Goal: Task Accomplishment & Management: Use online tool/utility

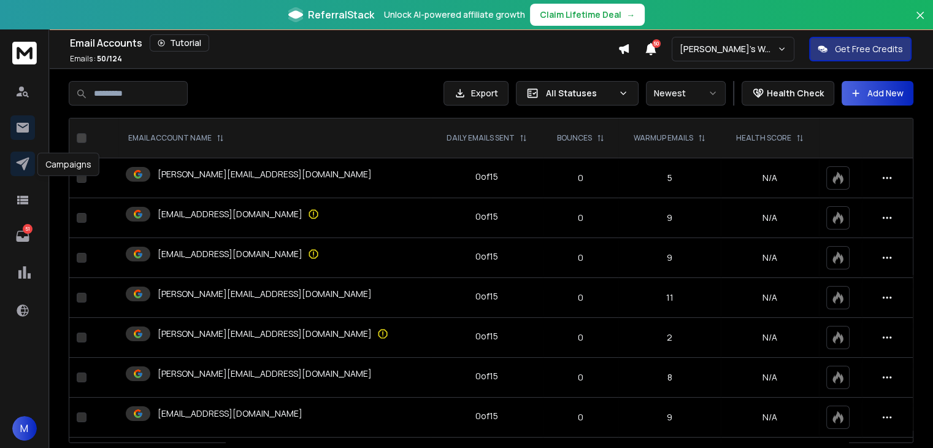
click at [27, 161] on icon at bounding box center [22, 164] width 13 height 13
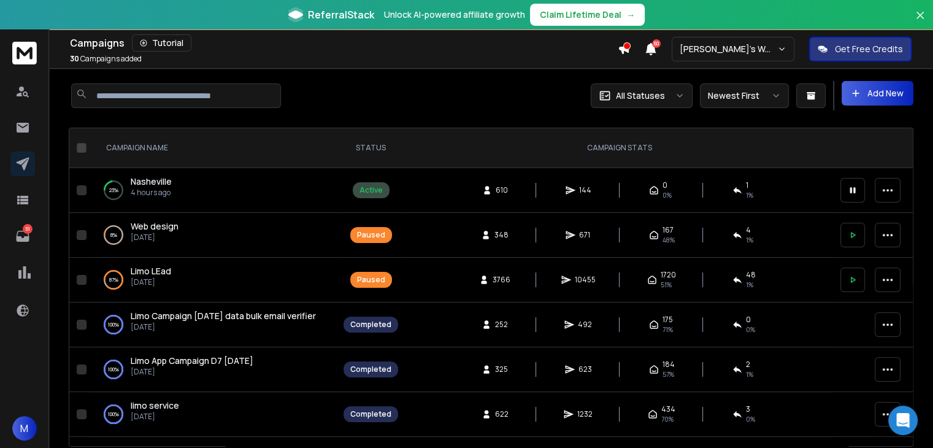
click at [431, 194] on div "610 144 0 0% 1 1 %" at bounding box center [619, 190] width 413 height 20
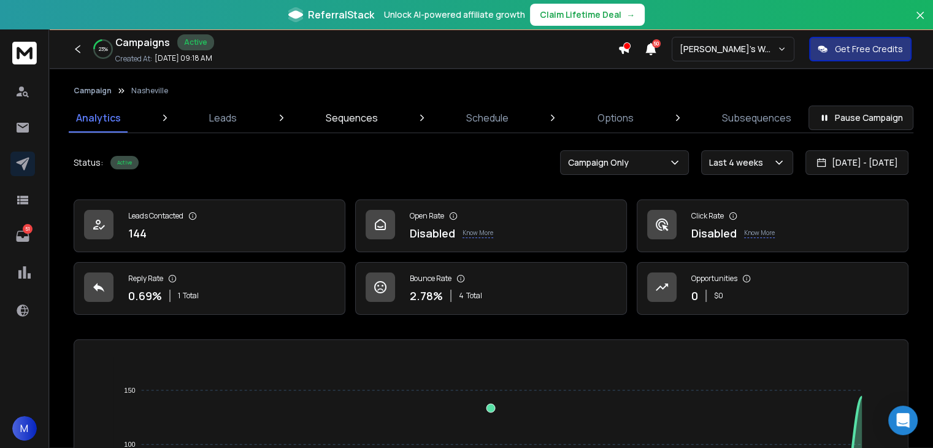
click at [351, 125] on link "Sequences" at bounding box center [351, 117] width 67 height 29
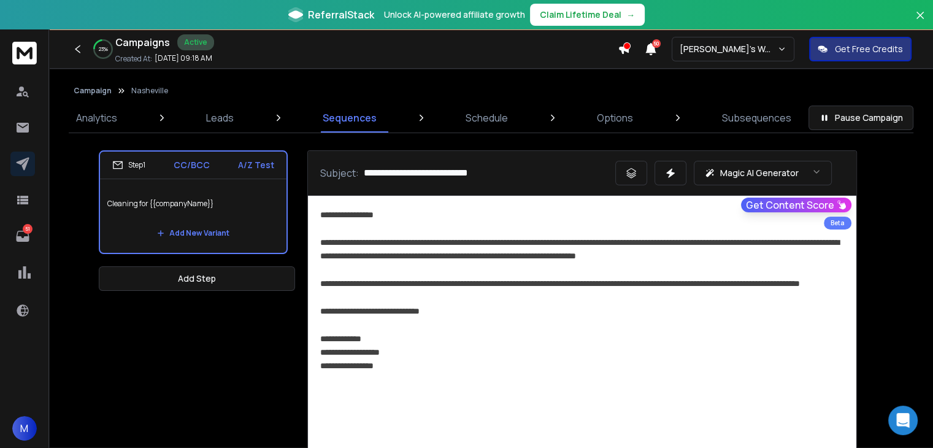
click at [374, 216] on span "**********" at bounding box center [346, 214] width 53 height 9
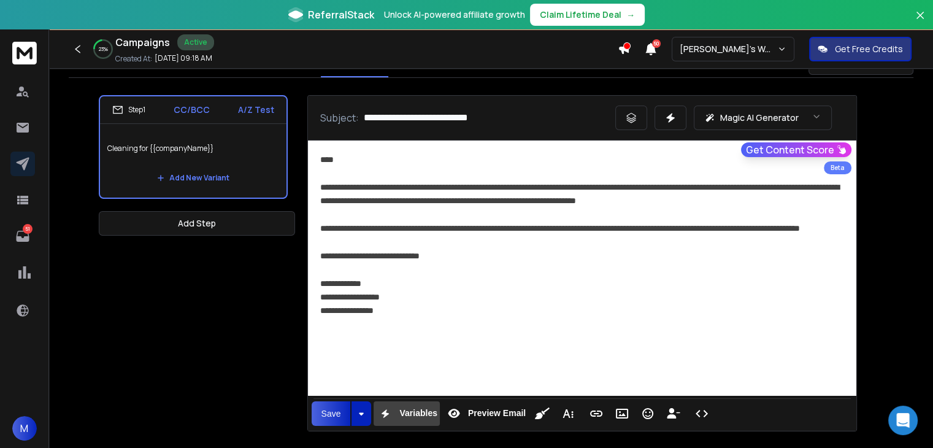
click at [414, 414] on span "Variables" at bounding box center [418, 413] width 43 height 10
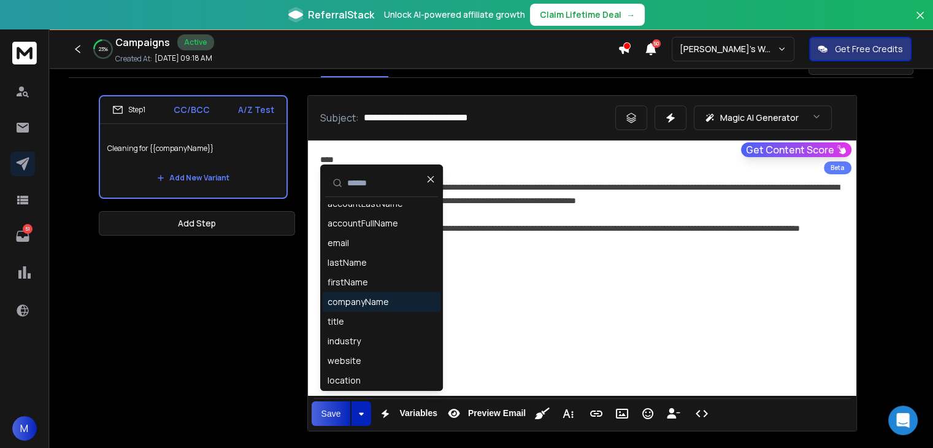
scroll to position [52, 0]
click at [373, 277] on div "firstName" at bounding box center [382, 281] width 118 height 20
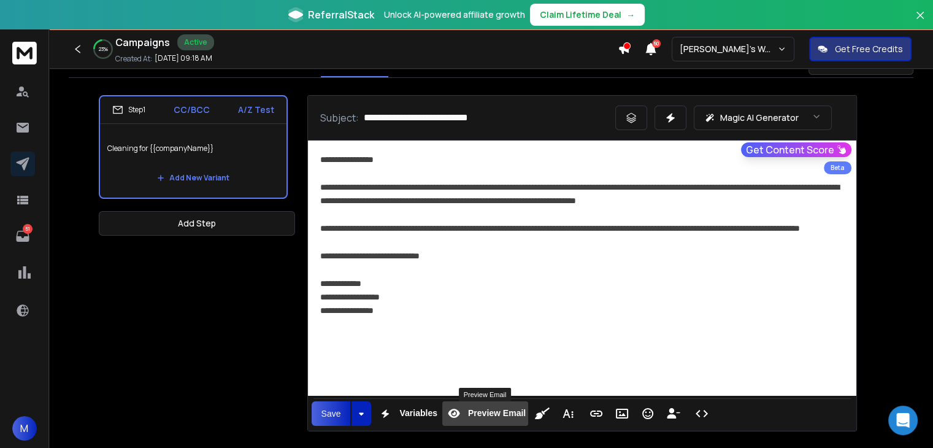
click at [479, 406] on div "Preview Email" at bounding box center [485, 413] width 86 height 20
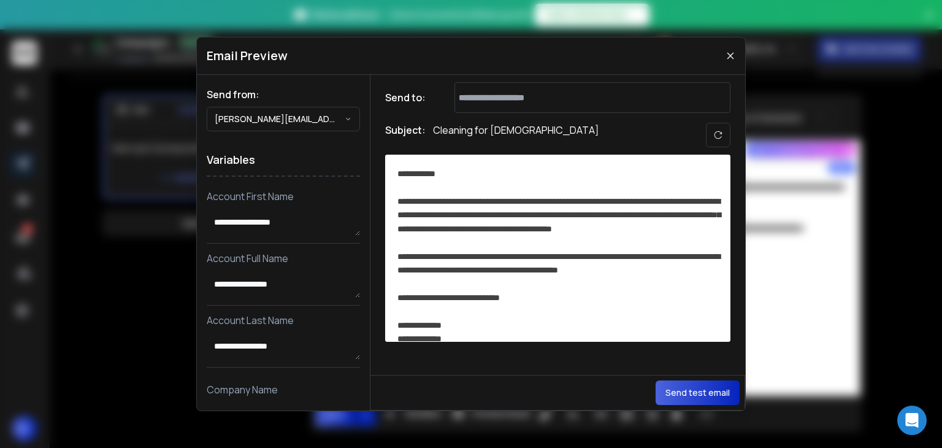
click at [729, 60] on icon at bounding box center [731, 56] width 10 height 10
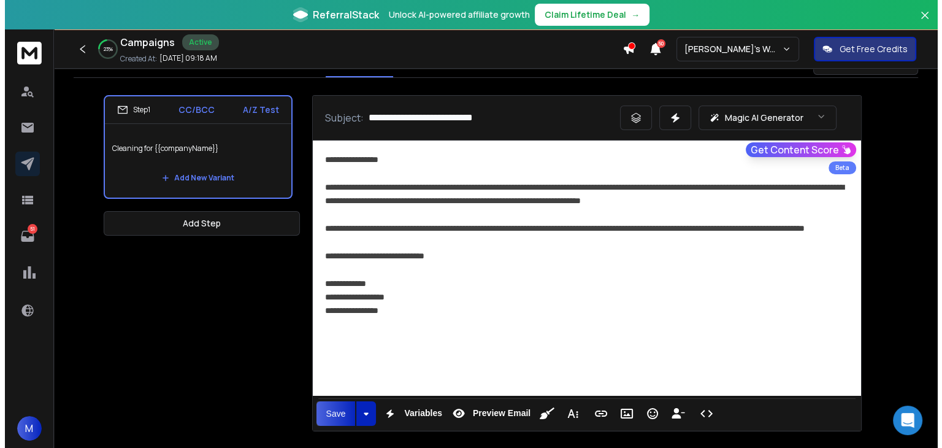
scroll to position [0, 0]
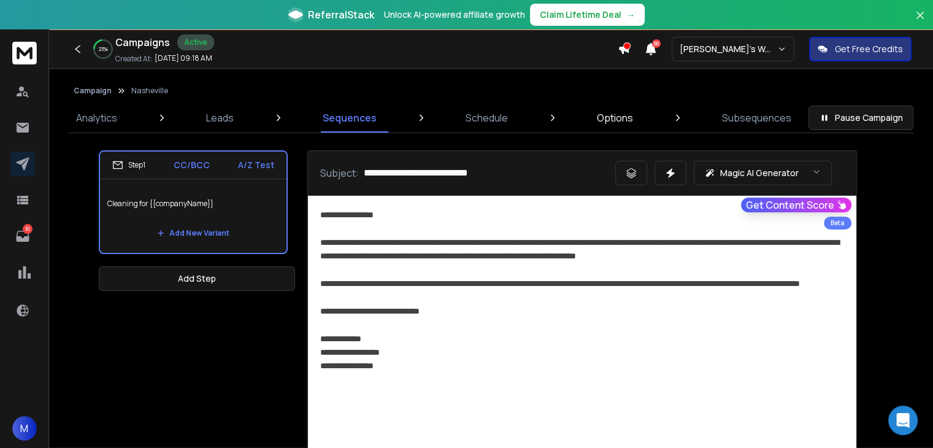
click at [641, 125] on link "Options" at bounding box center [615, 117] width 51 height 29
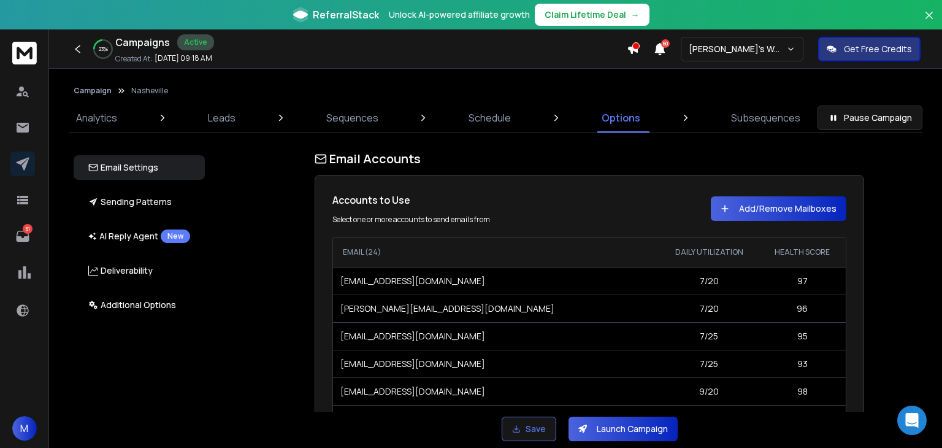
click at [609, 432] on button "Launch Campaign" at bounding box center [623, 429] width 109 height 25
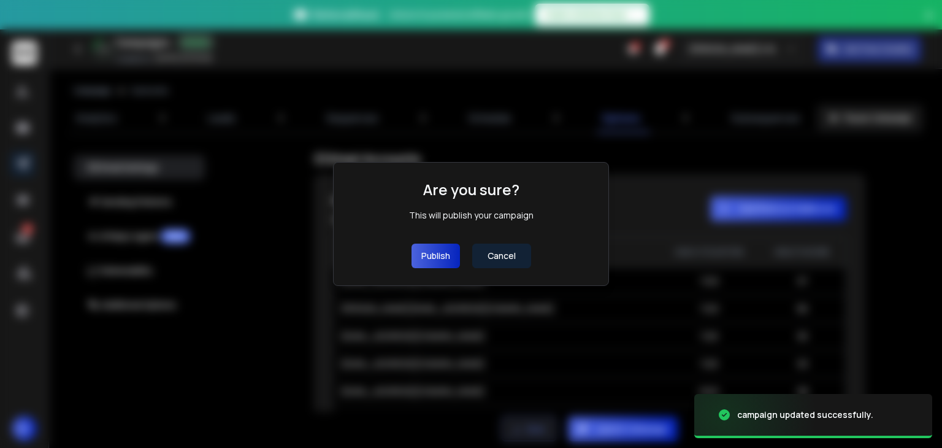
click at [436, 258] on button "Publish" at bounding box center [436, 256] width 48 height 25
